Goal: Navigation & Orientation: Find specific page/section

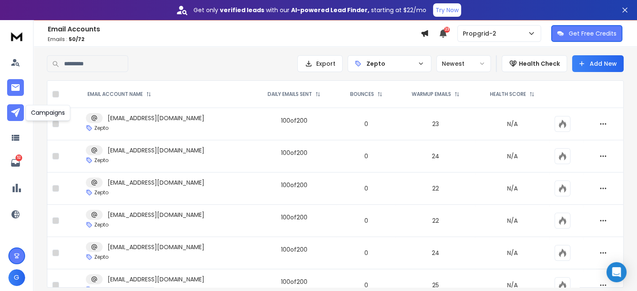
click at [18, 113] on icon at bounding box center [15, 113] width 10 height 10
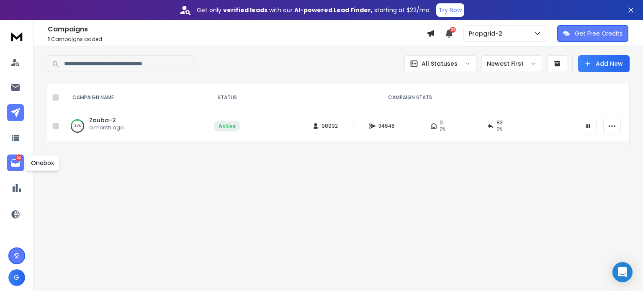
click at [17, 163] on icon at bounding box center [15, 163] width 9 height 8
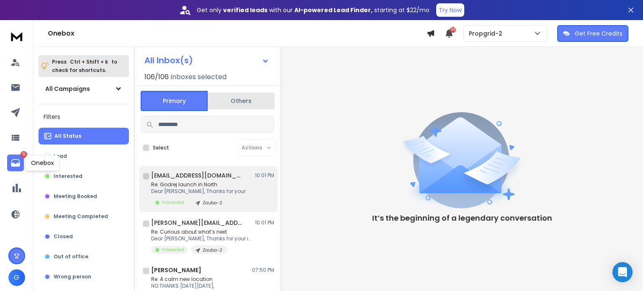
click at [191, 191] on p "Dear [PERSON_NAME], Thanks for your" at bounding box center [198, 191] width 95 height 7
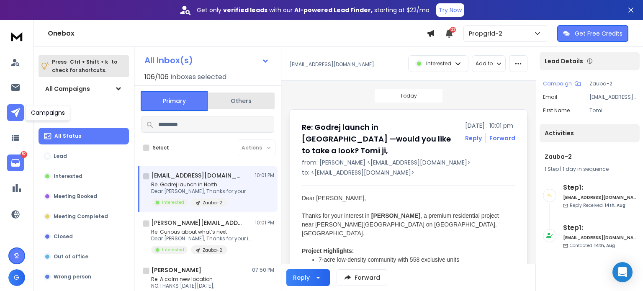
click at [14, 115] on icon at bounding box center [15, 113] width 10 height 10
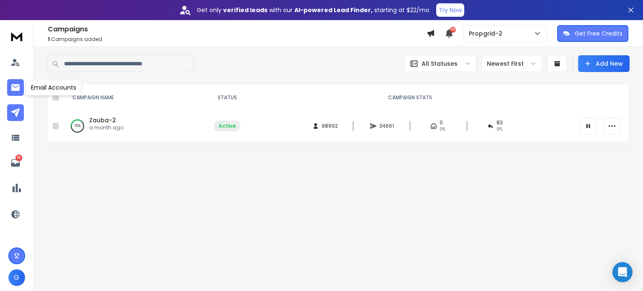
click at [23, 90] on link at bounding box center [15, 87] width 17 height 17
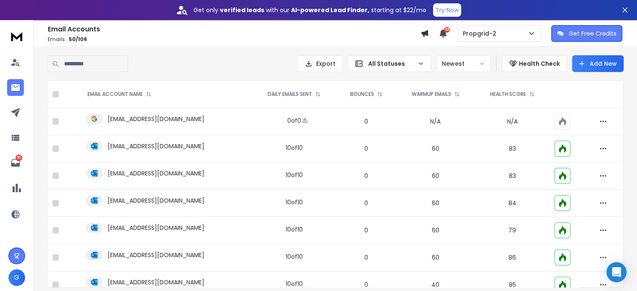
click at [403, 67] on p "All Statuses" at bounding box center [391, 63] width 46 height 8
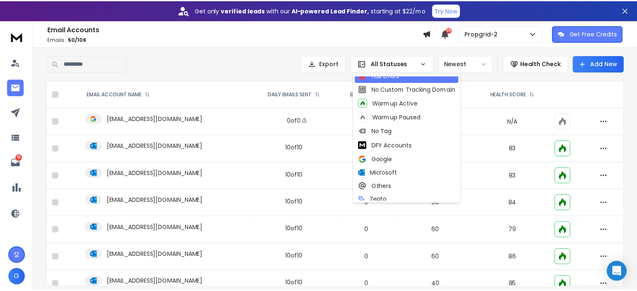
scroll to position [51, 0]
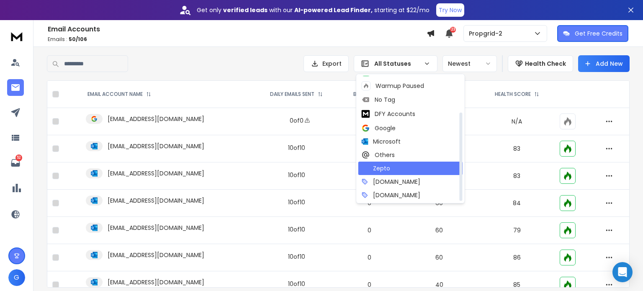
click at [392, 167] on div "Zepto" at bounding box center [410, 168] width 105 height 13
